Goal: Check status: Check status

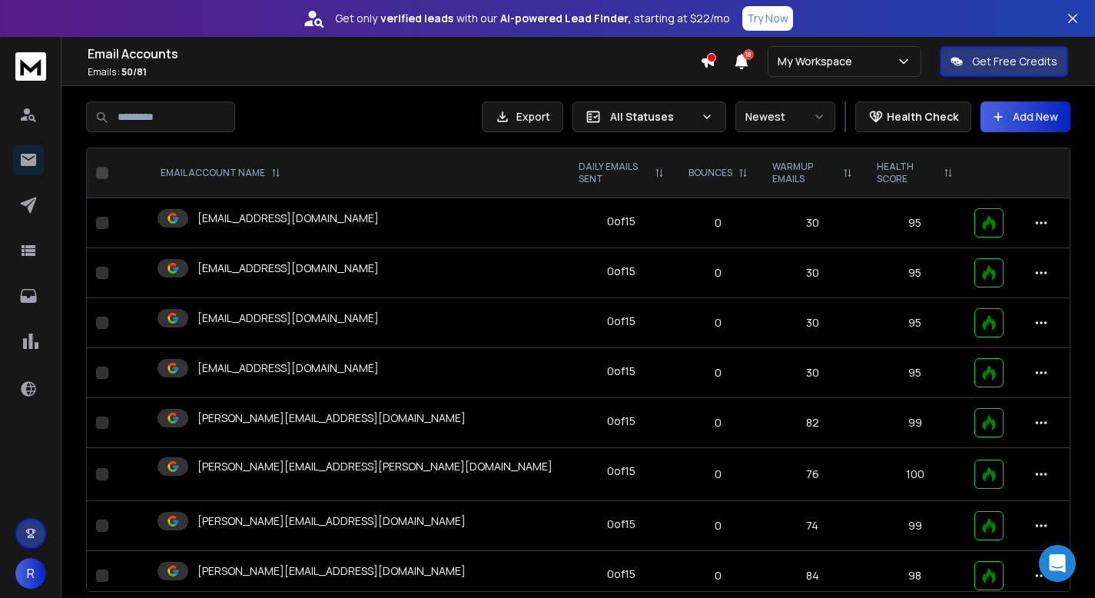
scroll to position [9, 0]
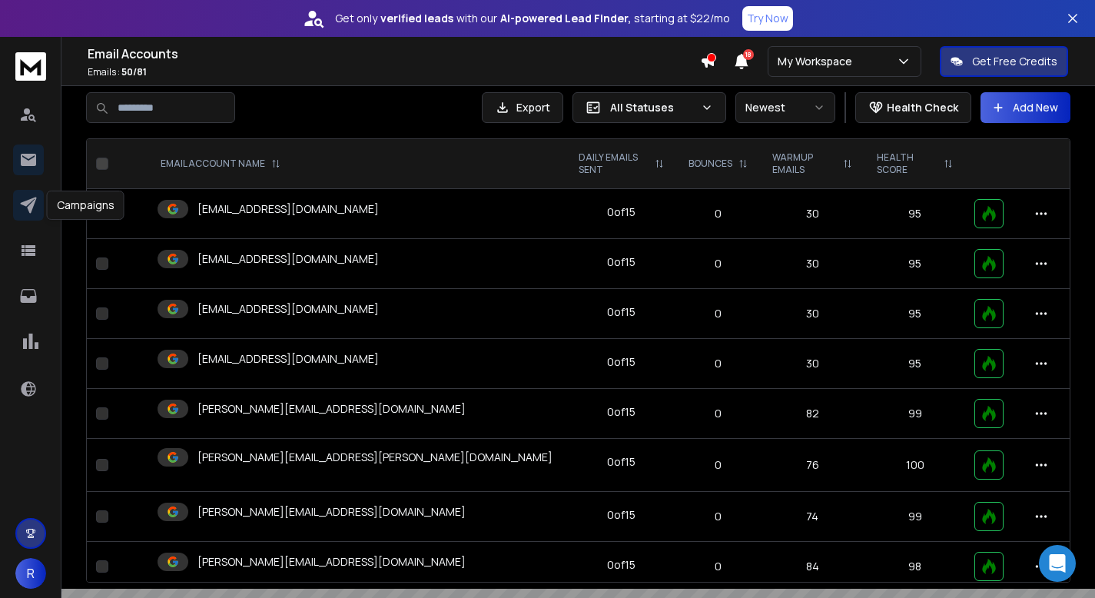
click at [26, 205] on icon at bounding box center [28, 205] width 16 height 16
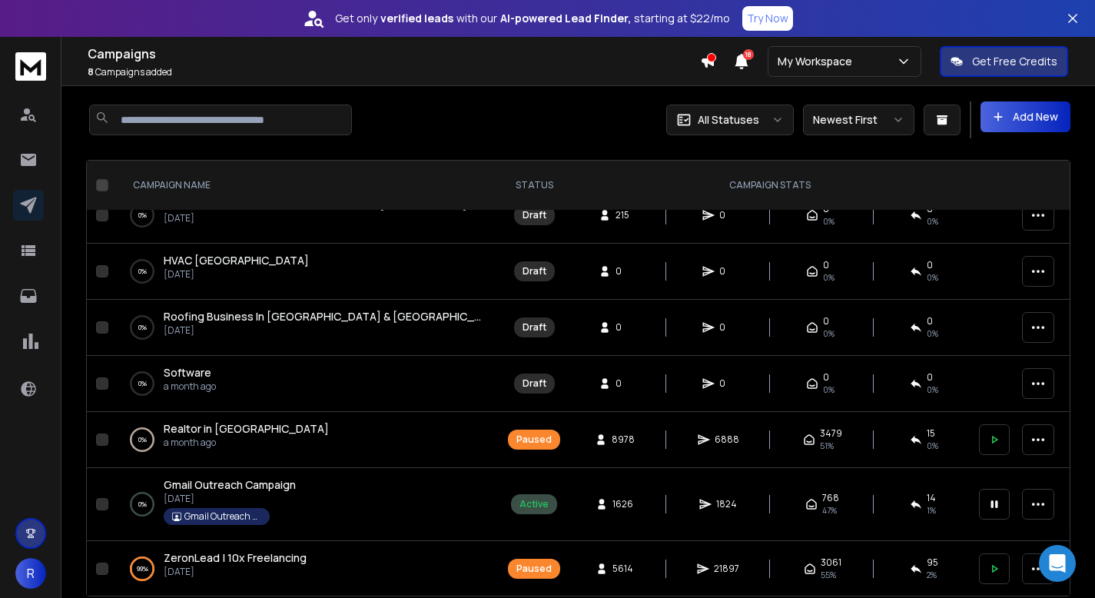
scroll to position [92, 0]
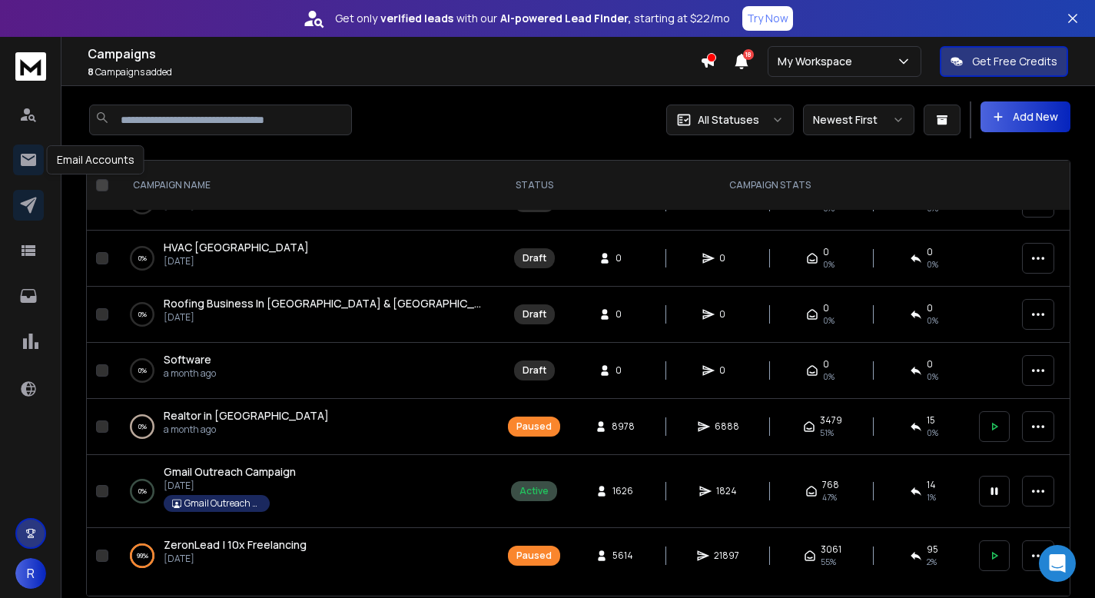
click at [27, 156] on icon at bounding box center [28, 160] width 15 height 12
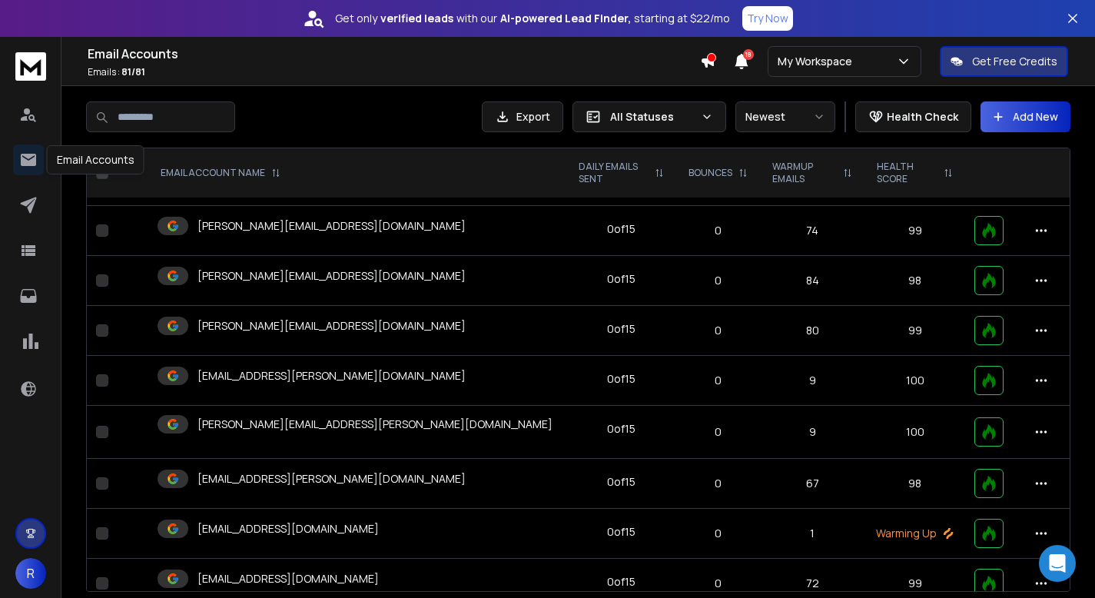
scroll to position [119, 0]
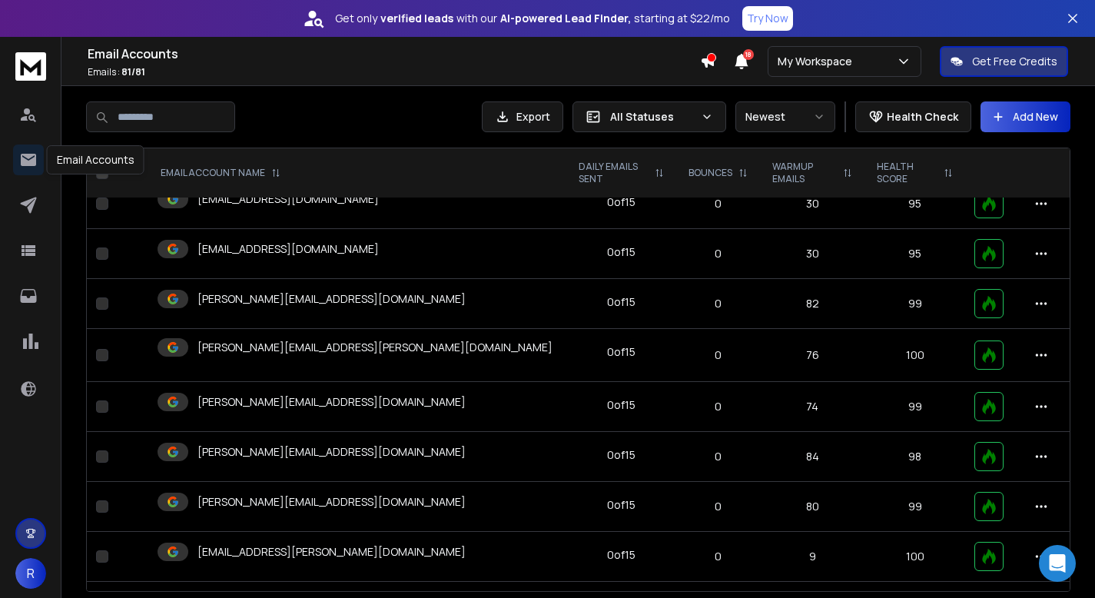
click at [9, 197] on div "R" at bounding box center [30, 320] width 61 height 567
click at [30, 204] on icon at bounding box center [28, 205] width 16 height 16
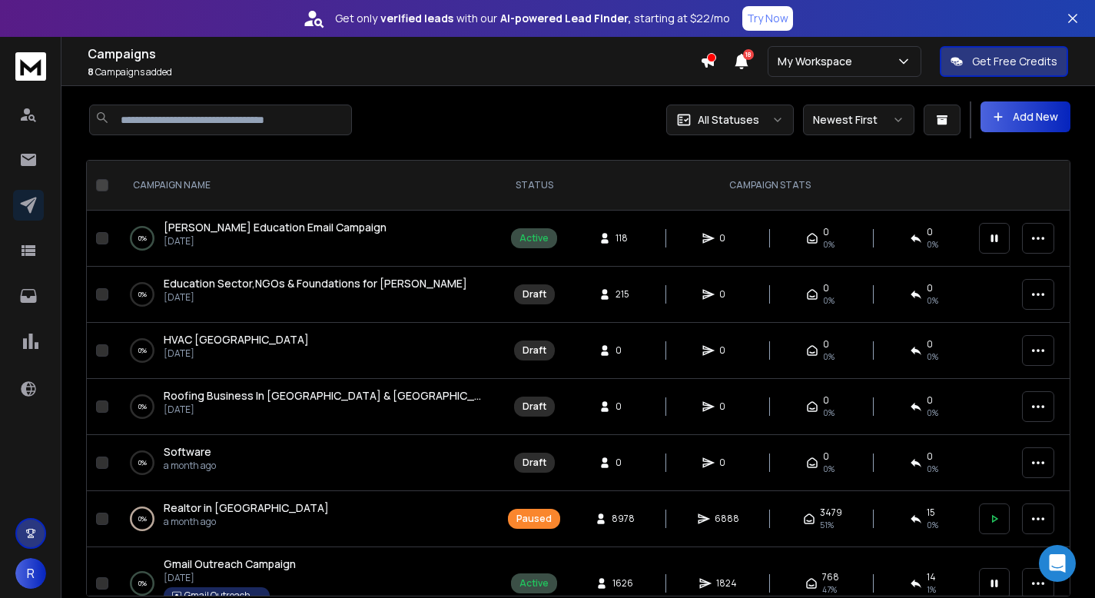
click at [312, 241] on p "[DATE]" at bounding box center [275, 241] width 223 height 12
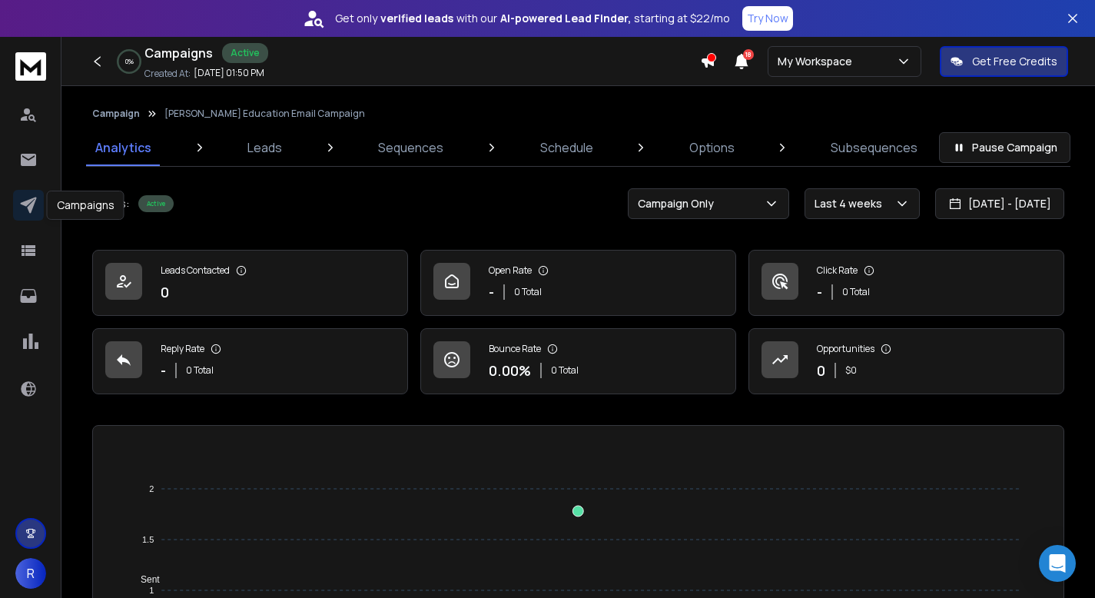
click at [33, 196] on icon at bounding box center [28, 205] width 18 height 18
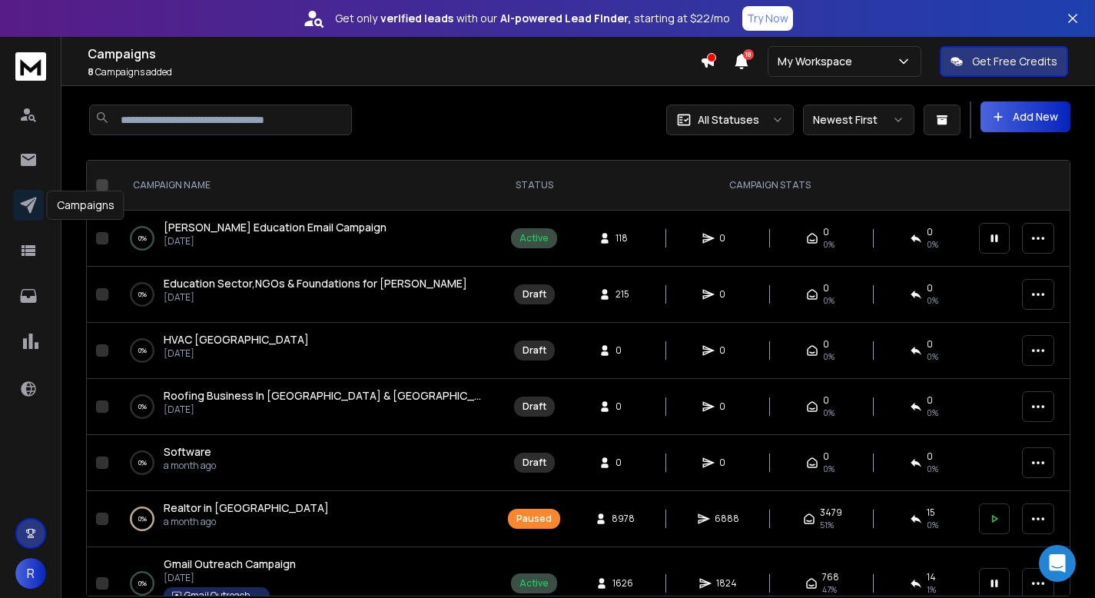
click at [28, 196] on icon at bounding box center [28, 205] width 18 height 18
click at [28, 197] on icon at bounding box center [28, 205] width 18 height 18
click at [30, 152] on icon at bounding box center [28, 160] width 18 height 18
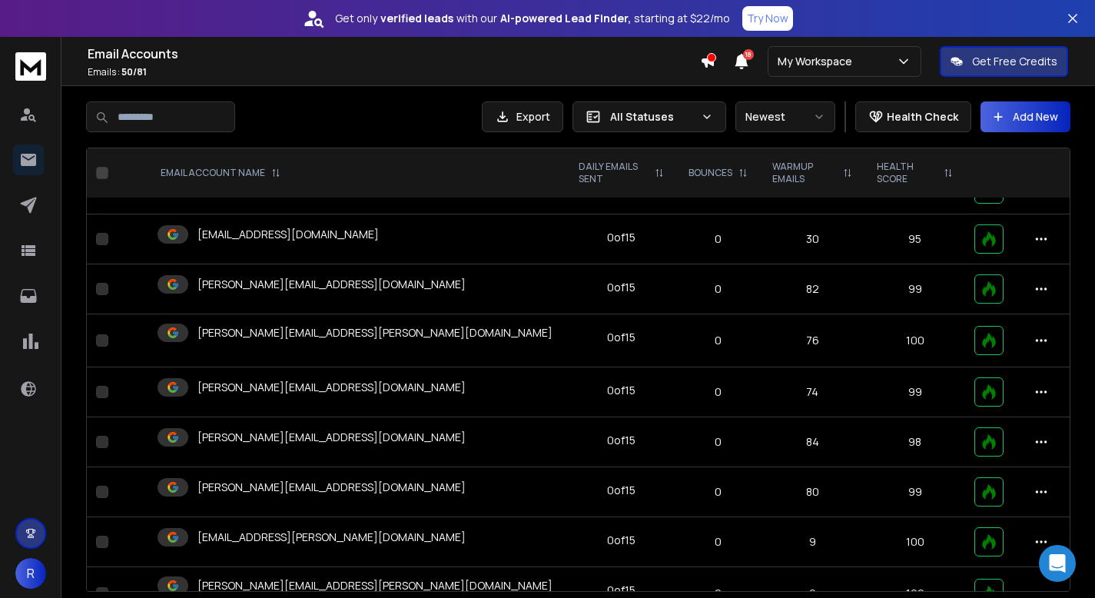
scroll to position [136, 0]
